Goal: Find specific page/section: Find specific page/section

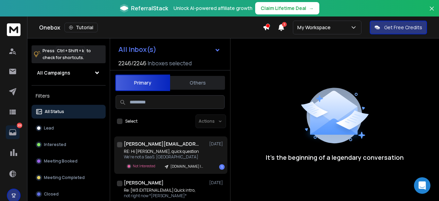
click at [201, 157] on p "We're not a SaaS. [GEOGRAPHIC_DATA]" at bounding box center [165, 156] width 82 height 5
